Goal: Task Accomplishment & Management: Manage account settings

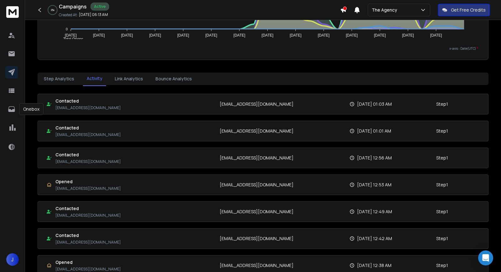
scroll to position [206, 0]
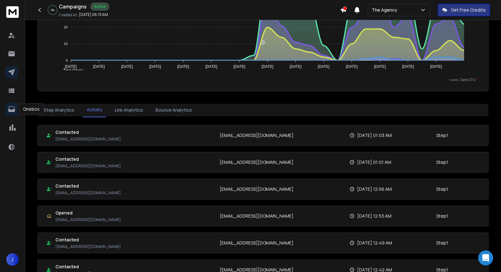
click at [11, 106] on icon at bounding box center [12, 109] width 8 height 8
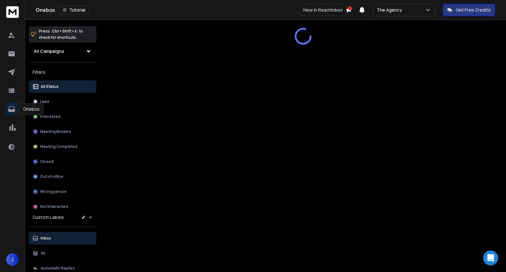
click at [351, 11] on icon at bounding box center [348, 10] width 5 height 5
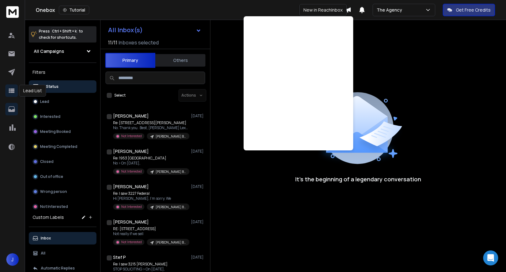
click at [14, 86] on link at bounding box center [11, 91] width 13 height 13
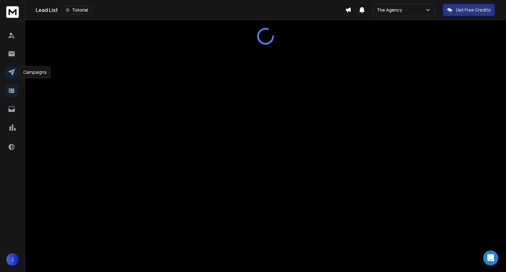
click at [17, 69] on body "ReferralStack Unlock AI-powered affiliate growth Lifetime Deals available! Clai…" at bounding box center [253, 136] width 506 height 272
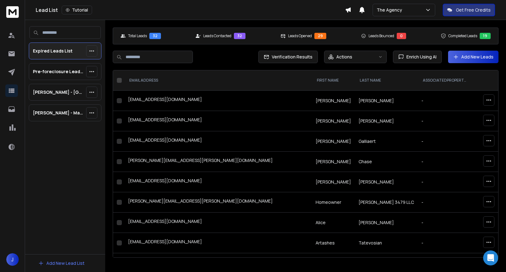
click at [61, 93] on p "[PERSON_NAME] - [GEOGRAPHIC_DATA]" at bounding box center [58, 92] width 51 height 6
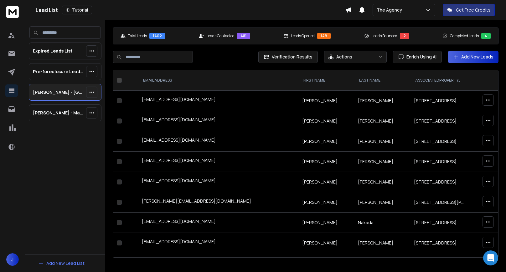
click at [147, 37] on p "Total Leads" at bounding box center [137, 35] width 19 height 5
click at [17, 72] on link at bounding box center [11, 72] width 13 height 13
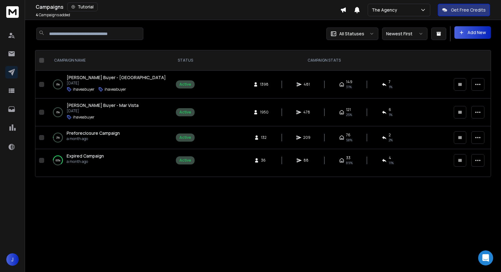
click at [133, 94] on div "0 % [PERSON_NAME] Buyer - [GEOGRAPHIC_DATA] [DATE] ihaveabuyer ihaveabuyer" at bounding box center [109, 84] width 113 height 20
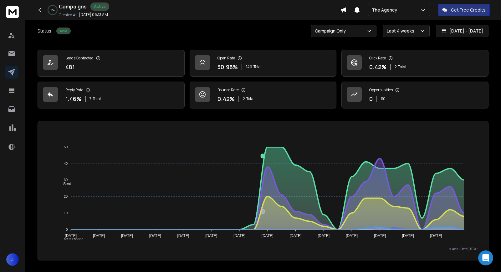
scroll to position [36, 0]
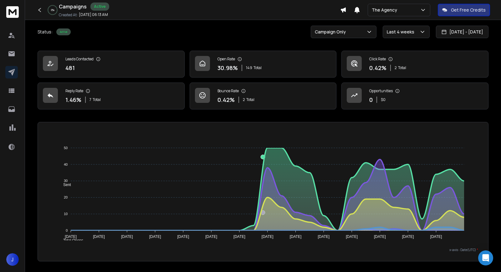
click at [249, 37] on div "Status: Active Pause Campaign Campaign Only Last 4 weeks [DATE] - [DATE]" at bounding box center [263, 32] width 451 height 13
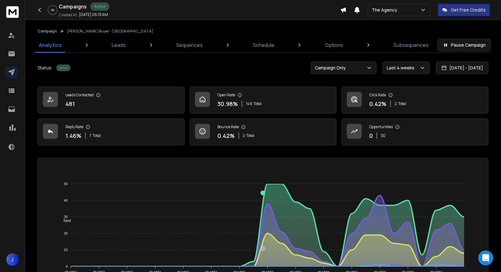
click at [53, 30] on button "Campaign" at bounding box center [47, 31] width 19 height 5
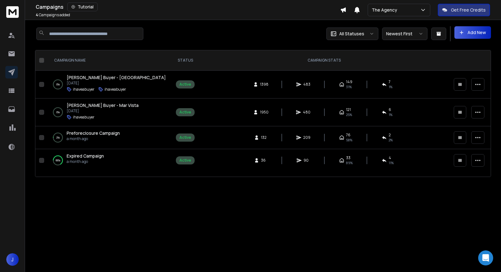
click at [123, 107] on div "0 % [PERSON_NAME] Buyer - Mar Vista [DATE] ihaveabuyer" at bounding box center [109, 112] width 113 height 20
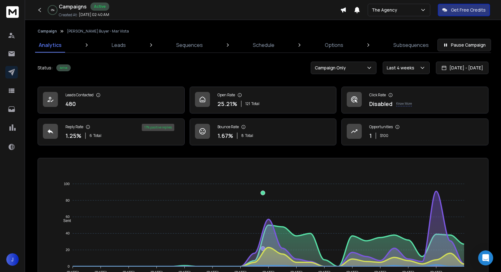
click at [51, 33] on button "Campaign" at bounding box center [47, 31] width 19 height 5
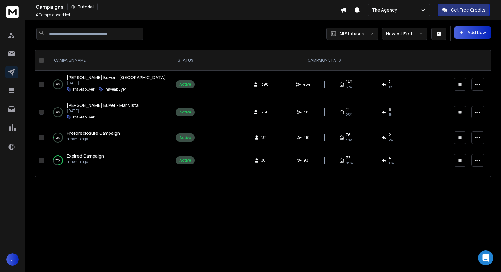
click at [140, 87] on div "0 % [PERSON_NAME] Buyer - [GEOGRAPHIC_DATA] [DATE] ihaveabuyer ihaveabuyer" at bounding box center [109, 84] width 113 height 20
